Goal: Navigation & Orientation: Find specific page/section

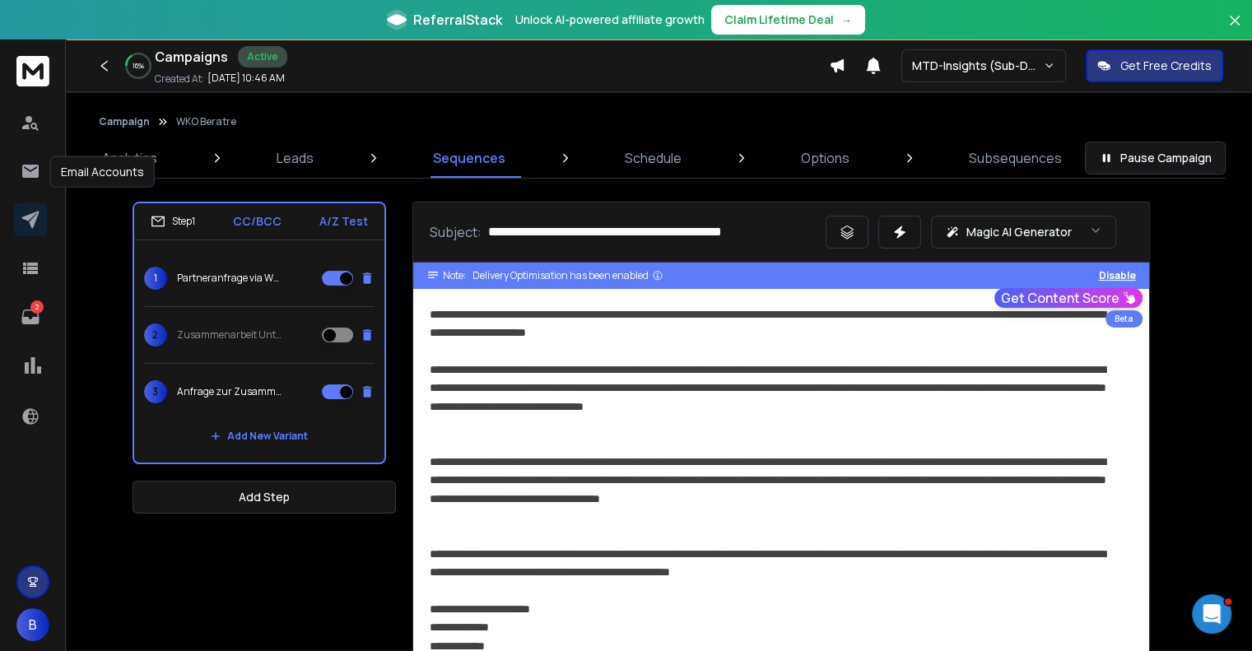
click at [27, 166] on icon at bounding box center [30, 171] width 16 height 13
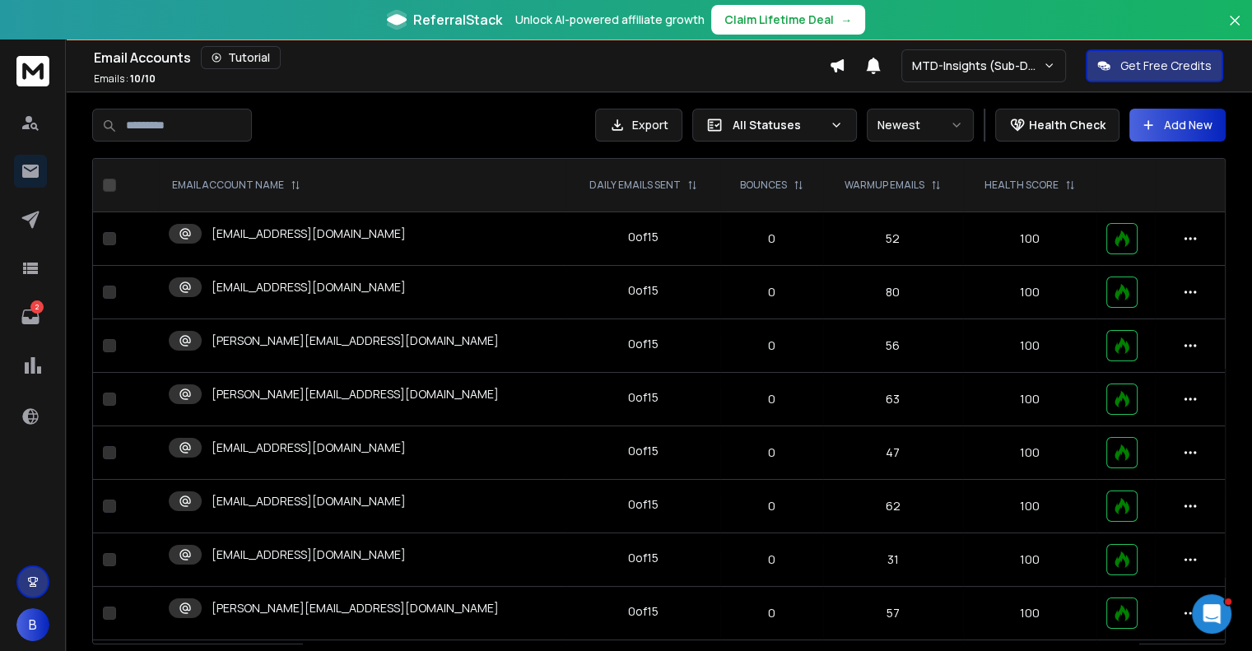
click at [249, 220] on td "[EMAIL_ADDRESS][DOMAIN_NAME]" at bounding box center [362, 238] width 407 height 53
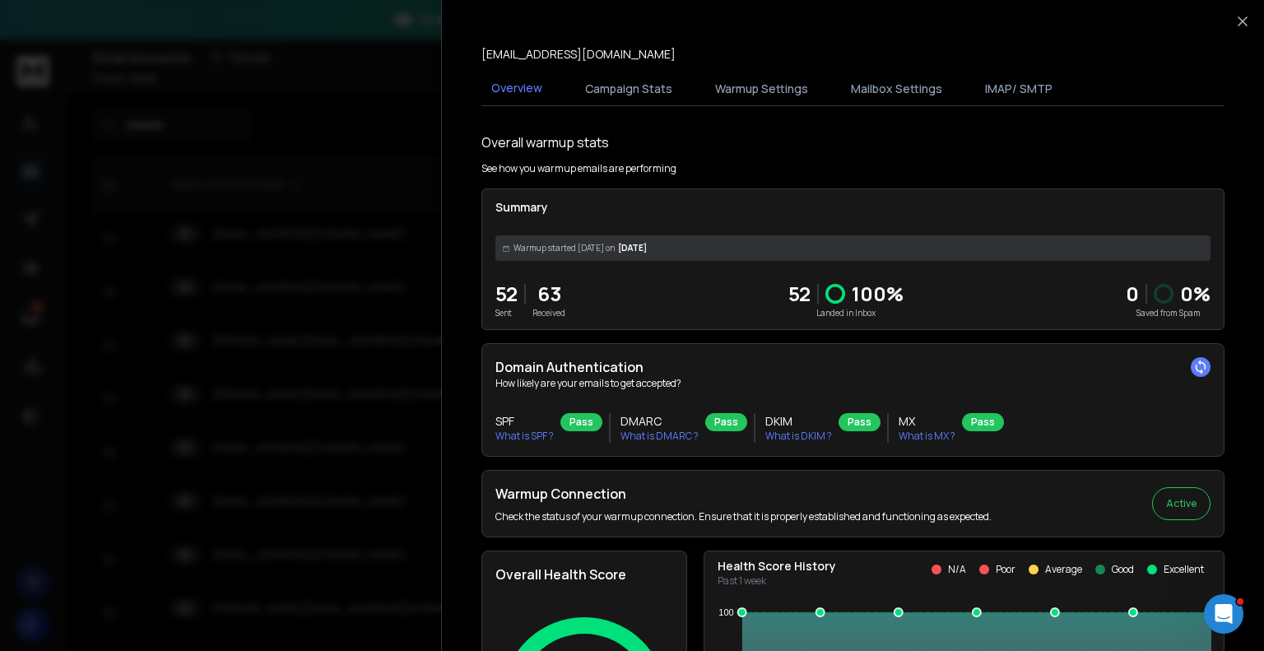
click at [377, 186] on div at bounding box center [632, 325] width 1264 height 651
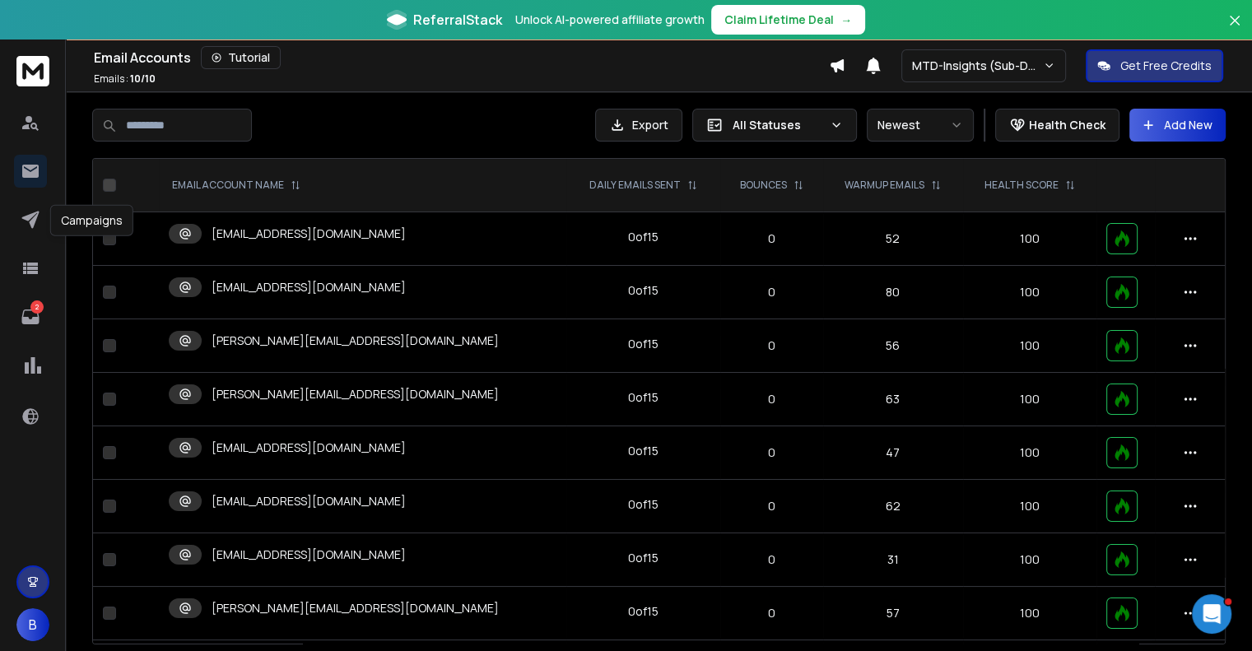
click at [35, 225] on icon at bounding box center [31, 220] width 20 height 20
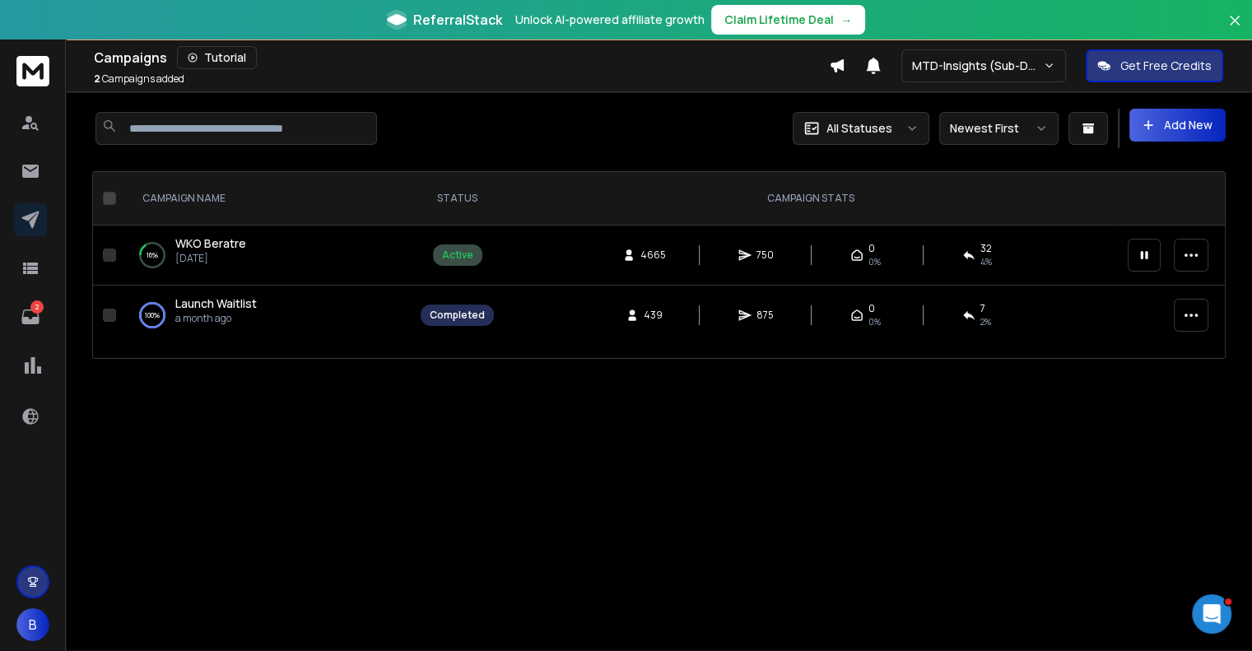
drag, startPoint x: 448, startPoint y: 390, endPoint x: 593, endPoint y: 51, distance: 369.0
click at [490, 251] on div "Campaigns 2 Campaigns Added All Statuses Newest First Add New CAMPAIGN NAME STA…" at bounding box center [658, 434] width 1133 height 651
